Goal: Find specific page/section: Find specific page/section

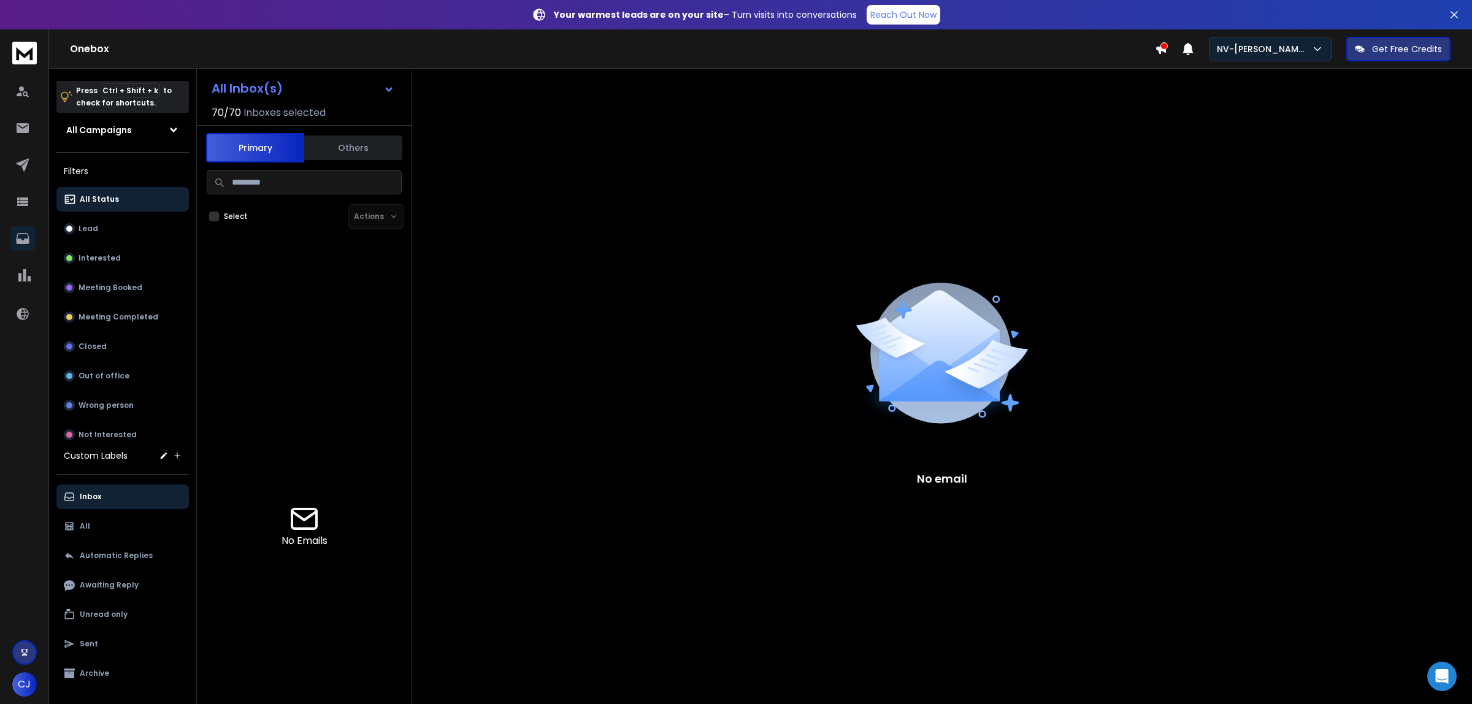
click at [1244, 50] on p "NV-Mel" at bounding box center [1264, 49] width 94 height 12
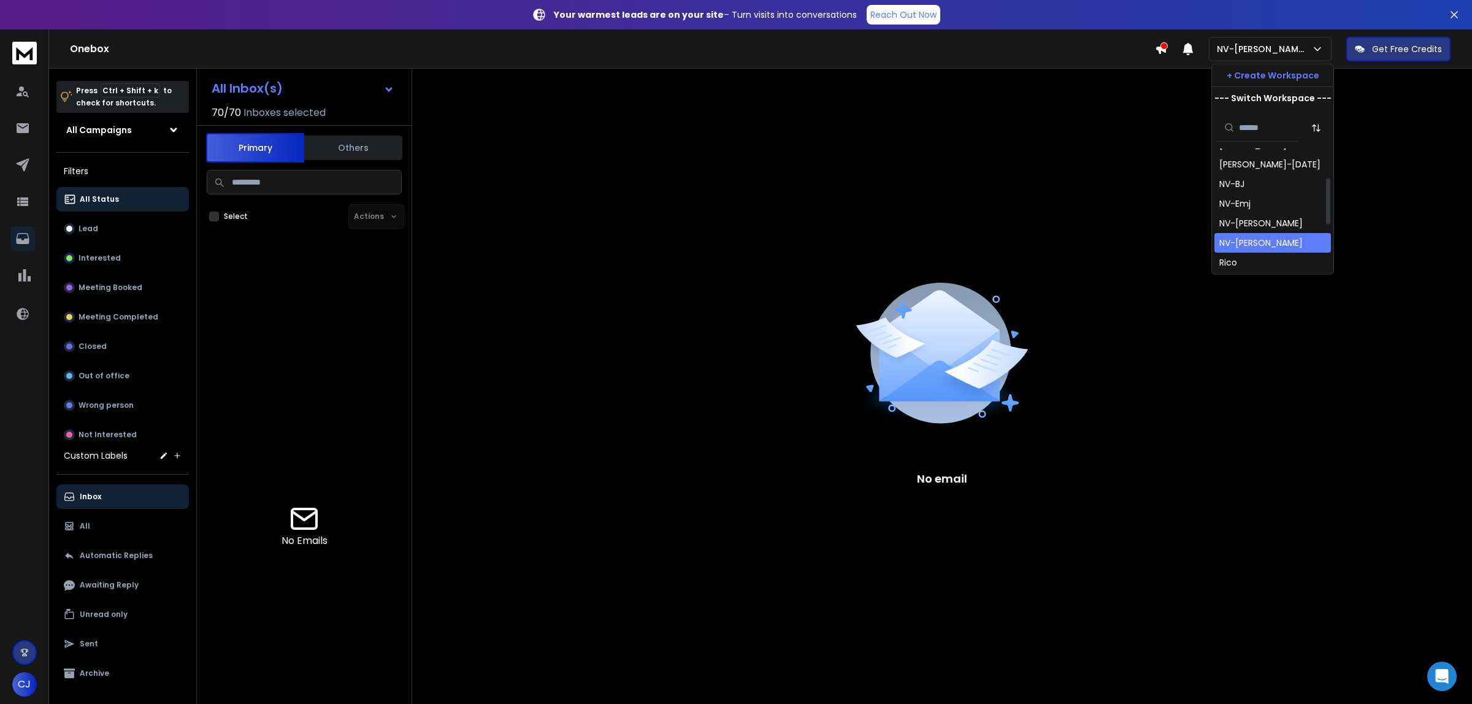
scroll to position [77, 0]
click at [1256, 239] on div "Rico" at bounding box center [1273, 239] width 117 height 20
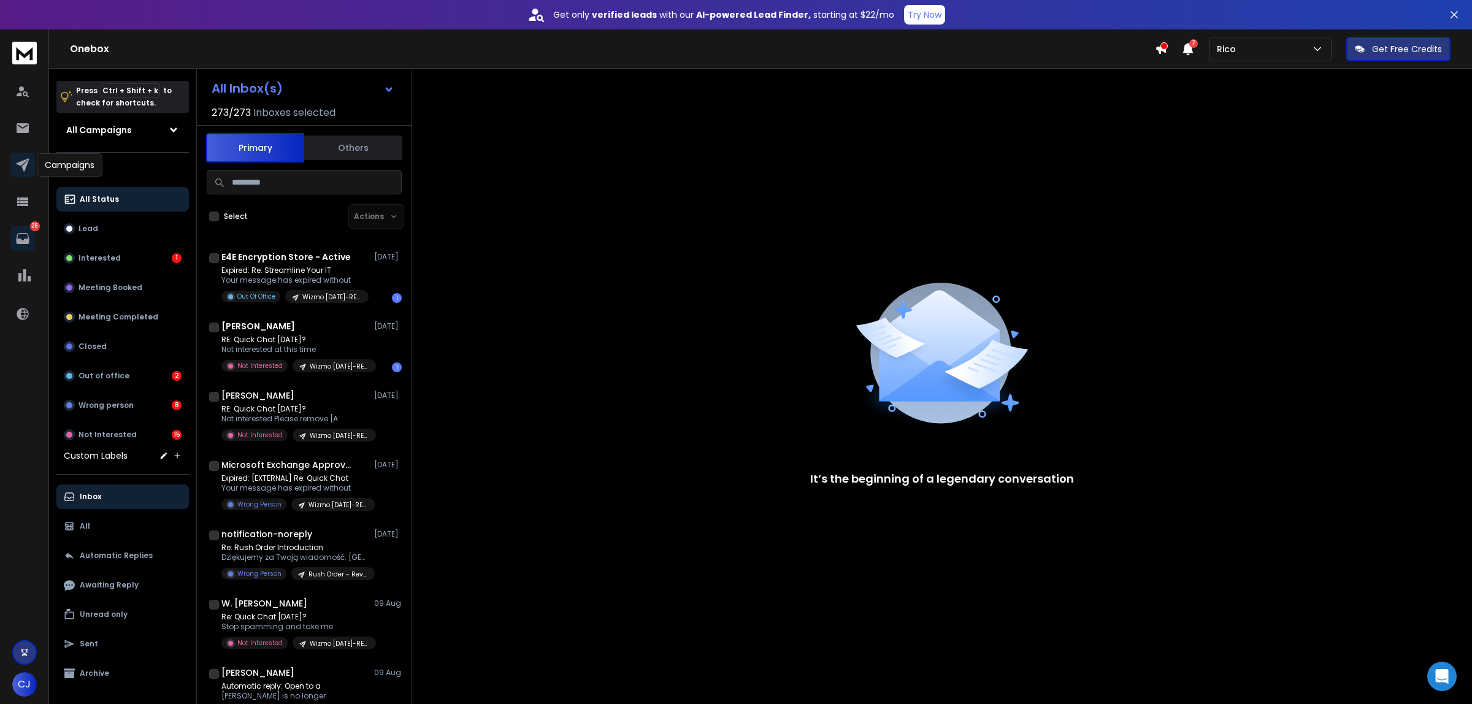
click at [26, 164] on icon at bounding box center [22, 165] width 15 height 15
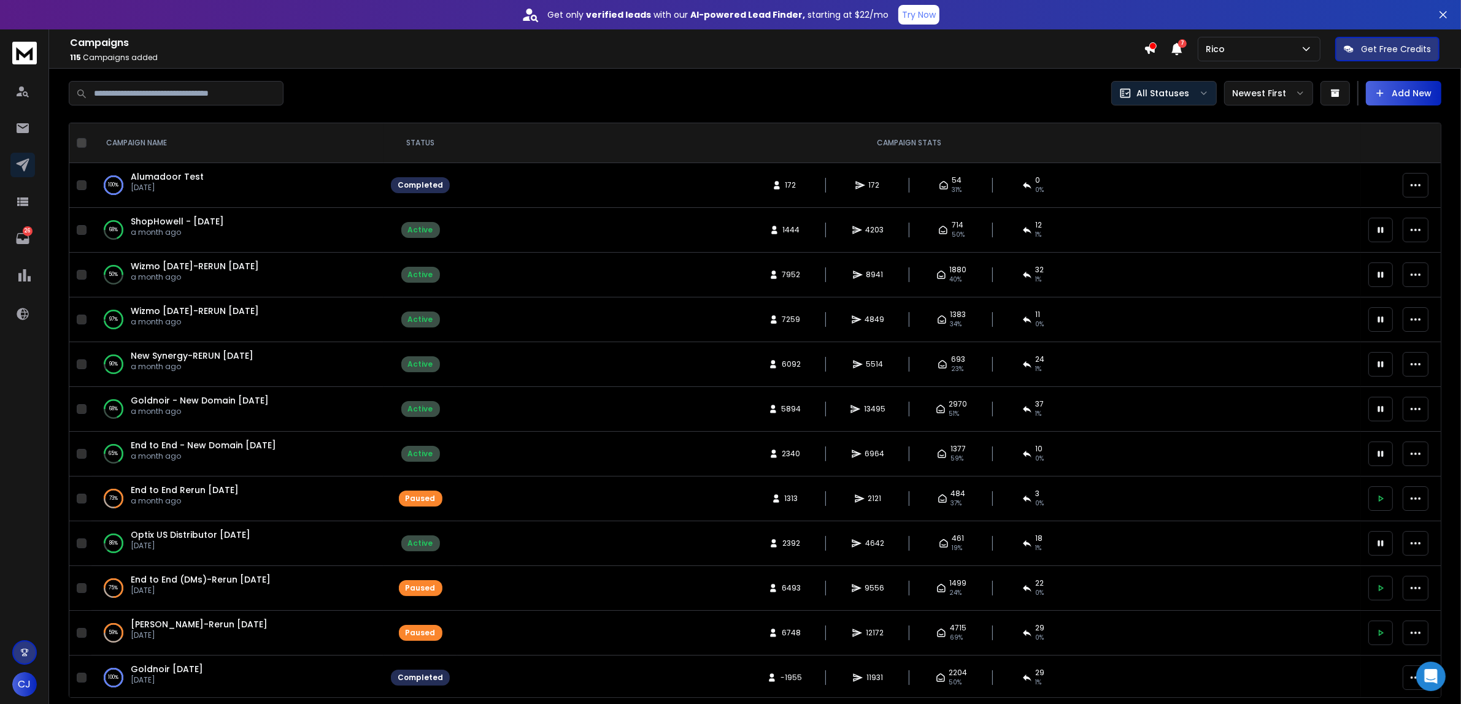
click at [1176, 90] on p "All Statuses" at bounding box center [1162, 93] width 53 height 12
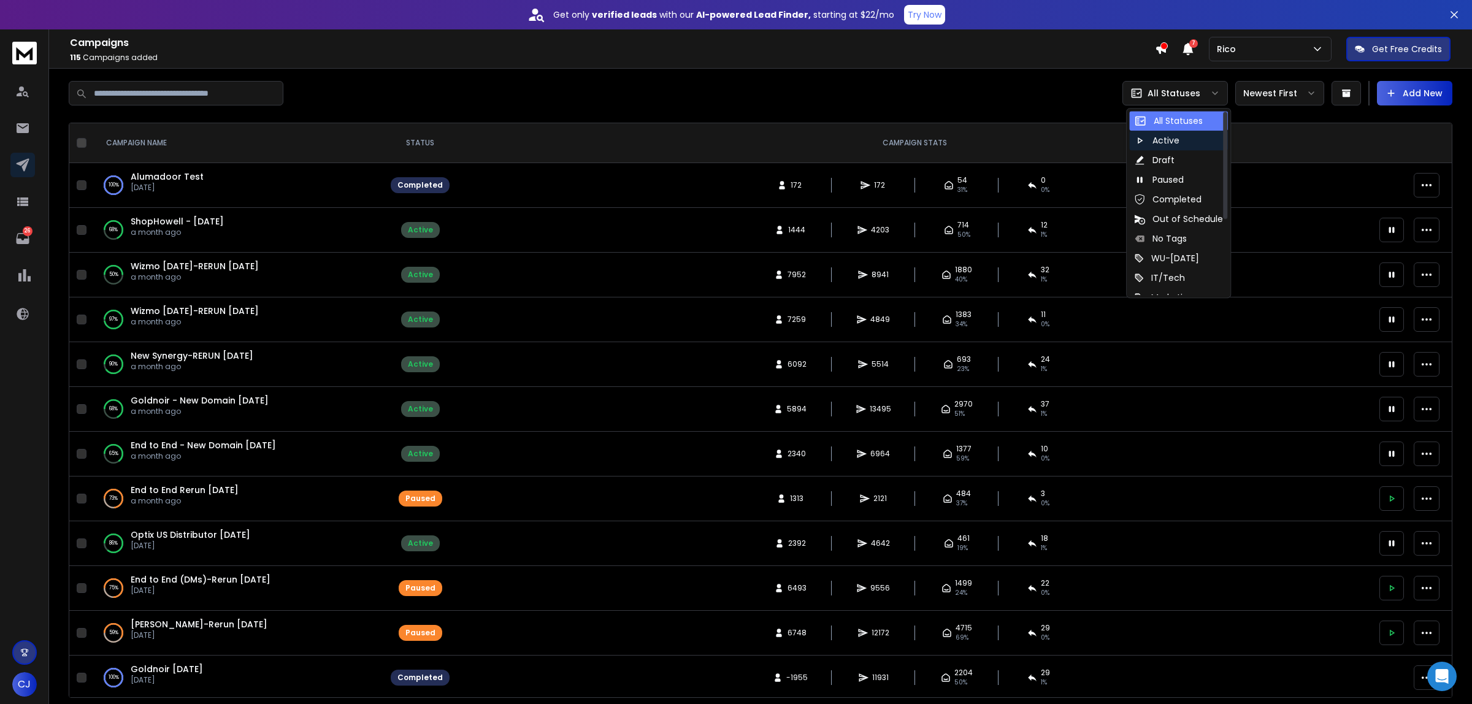
click at [1170, 140] on div "Active" at bounding box center [1156, 140] width 45 height 12
